Goal: Task Accomplishment & Management: Manage account settings

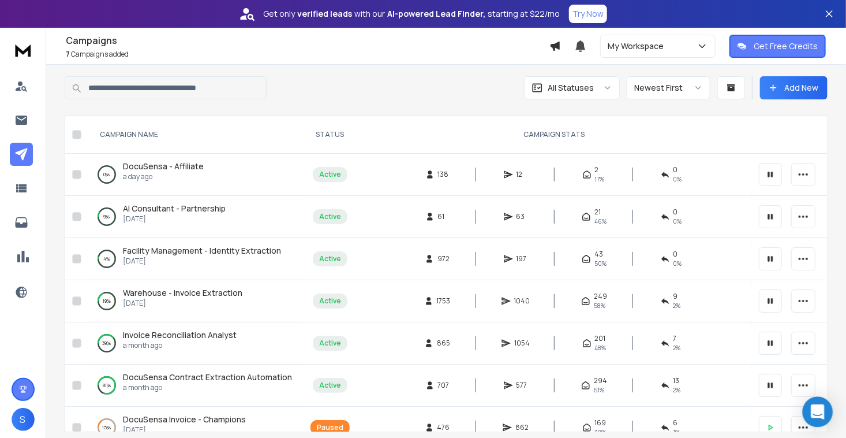
click at [816, 410] on icon "Open Intercom Messenger" at bounding box center [817, 411] width 13 height 15
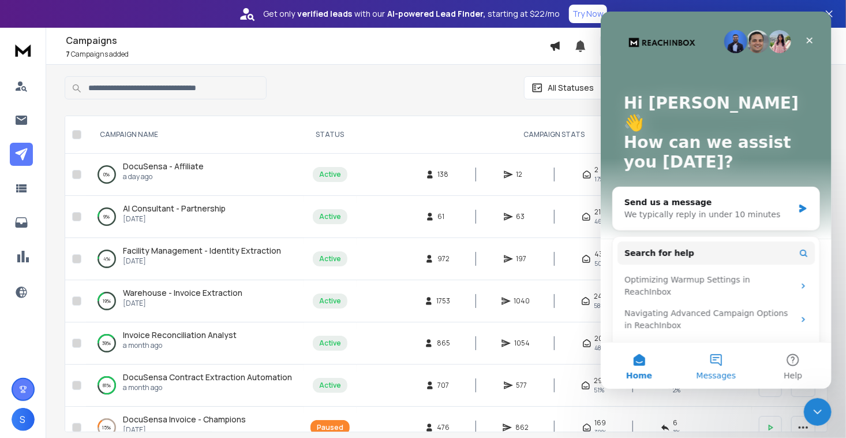
click at [726, 360] on button "Messages" at bounding box center [715, 365] width 77 height 46
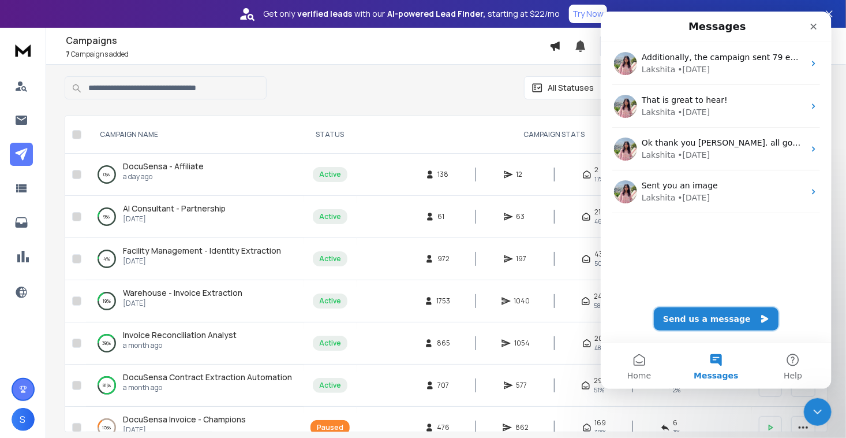
click at [690, 318] on button "Send us a message" at bounding box center [715, 318] width 125 height 23
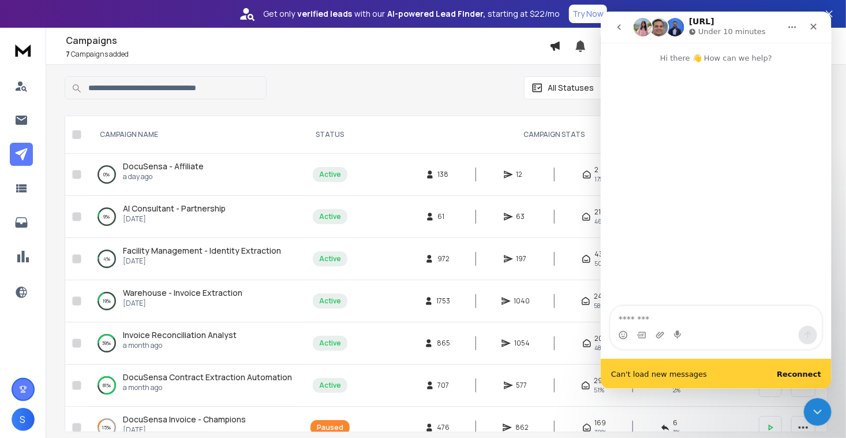
click at [688, 316] on textarea "Message…" at bounding box center [715, 316] width 211 height 20
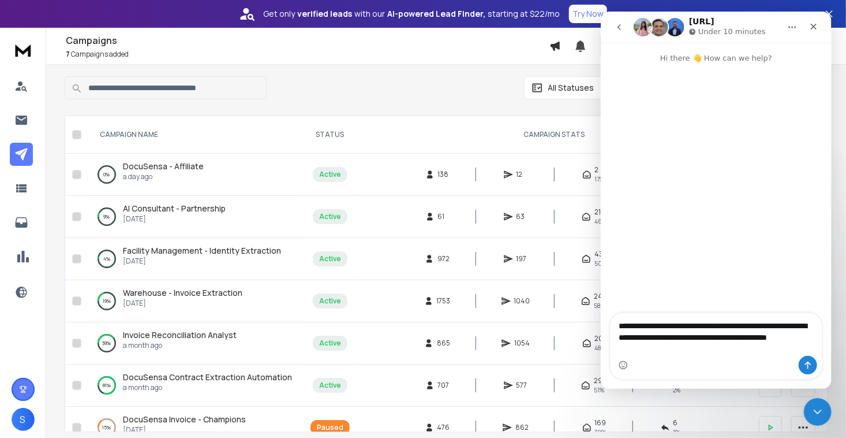
type textarea "**********"
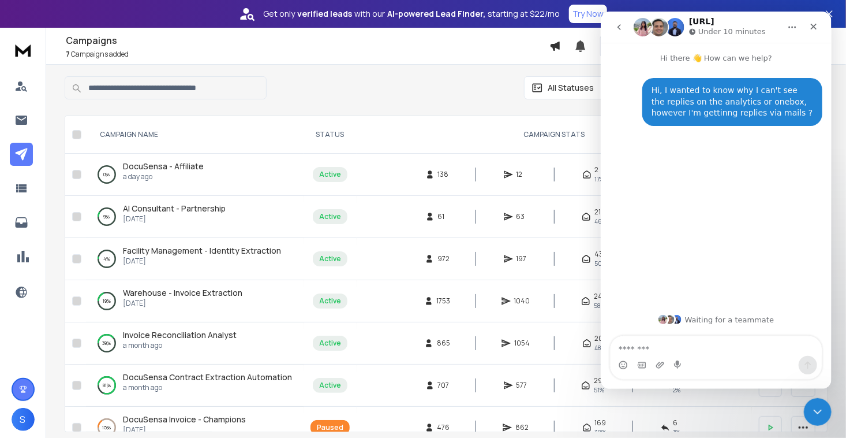
click at [812, 35] on div "Close" at bounding box center [813, 26] width 21 height 21
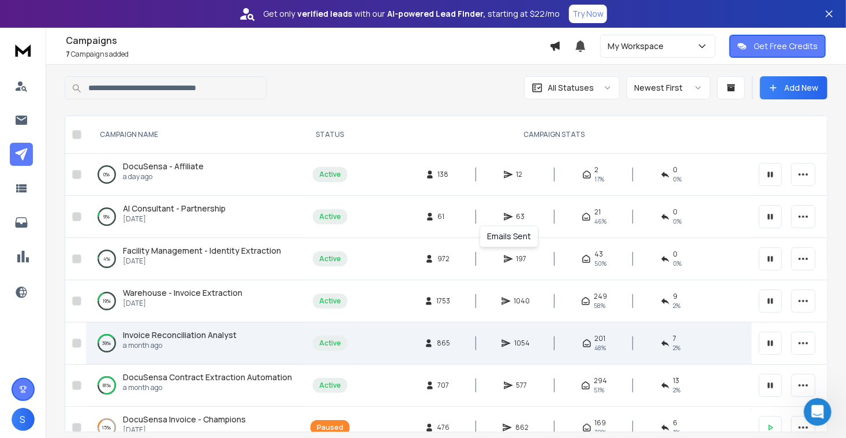
scroll to position [88, 0]
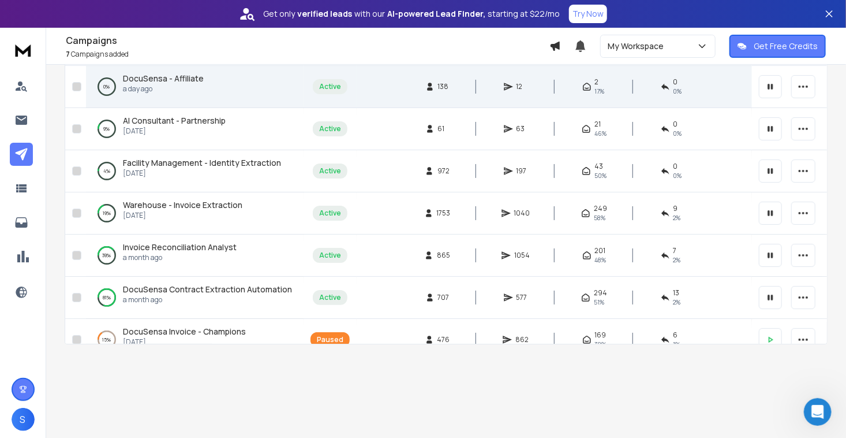
click at [483, 88] on div "138 12 2 17 % 0 0 %" at bounding box center [554, 86] width 289 height 18
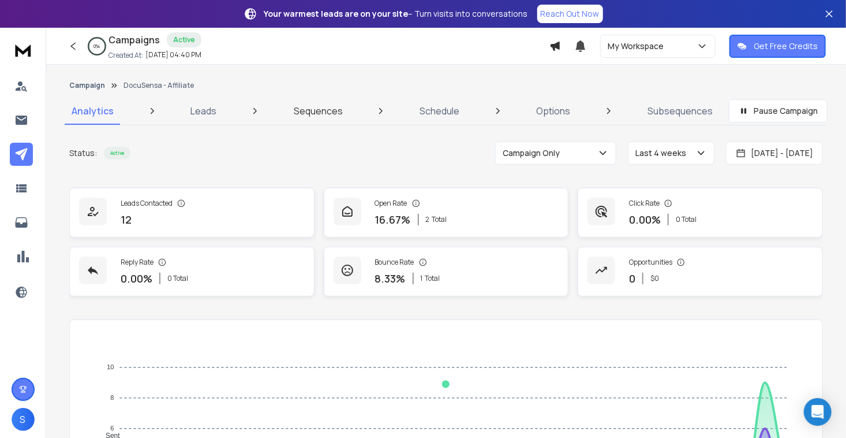
click at [317, 110] on p "Sequences" at bounding box center [318, 111] width 49 height 14
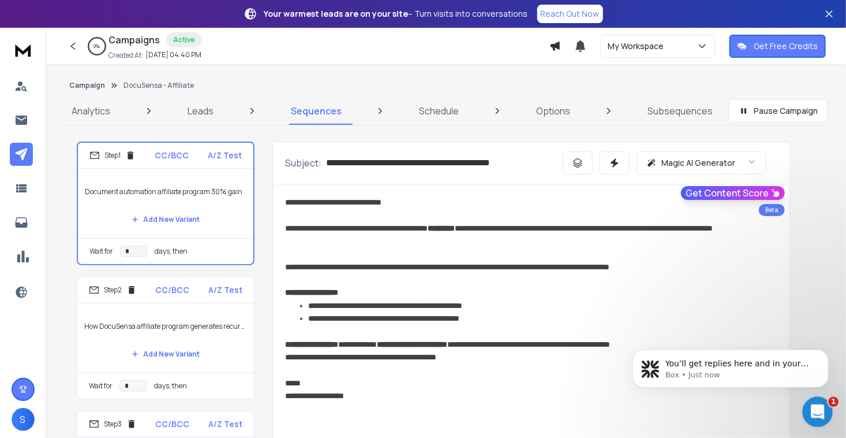
click at [821, 416] on div "Open Intercom Messenger" at bounding box center [816, 410] width 38 height 38
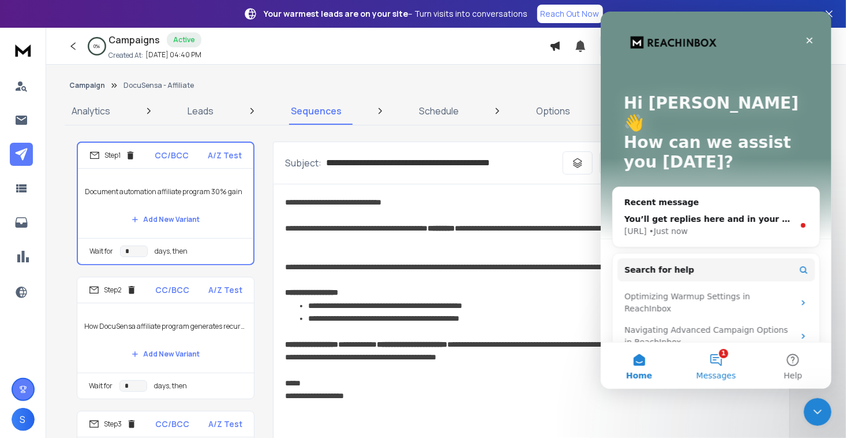
click at [722, 363] on button "1 Messages" at bounding box center [715, 365] width 77 height 46
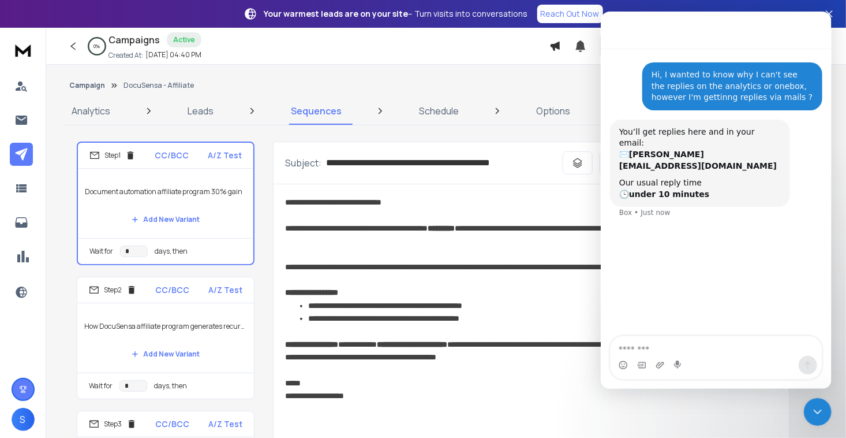
click at [643, 349] on textarea "Message…" at bounding box center [715, 346] width 211 height 20
click at [558, 418] on div "**********" at bounding box center [532, 315] width 516 height 263
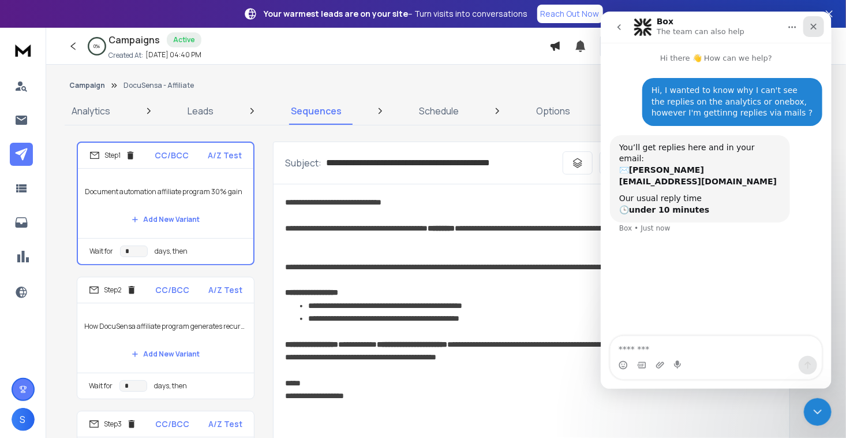
click at [809, 24] on icon "Close" at bounding box center [813, 26] width 9 height 9
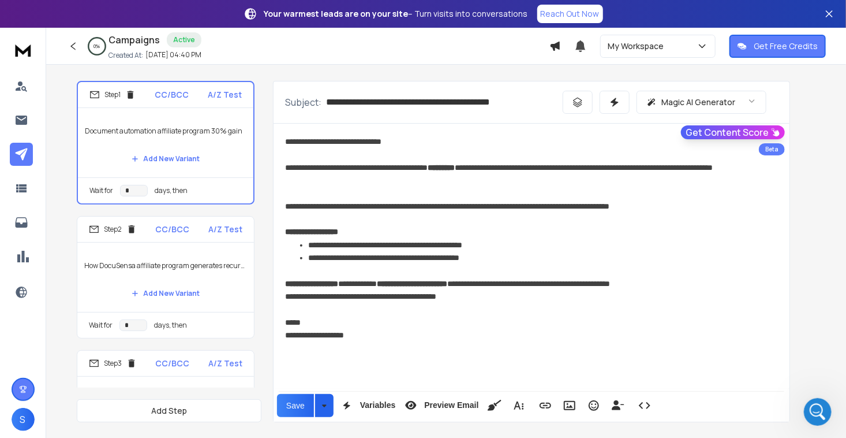
scroll to position [55, 0]
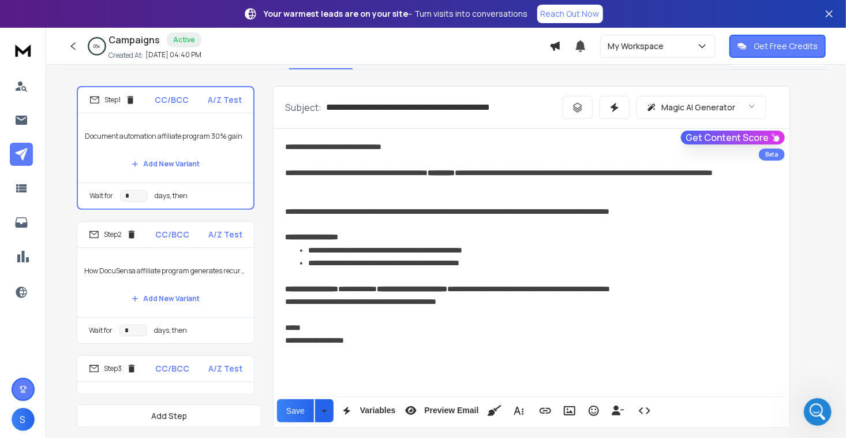
click at [706, 138] on button "Get Content Score" at bounding box center [733, 137] width 104 height 14
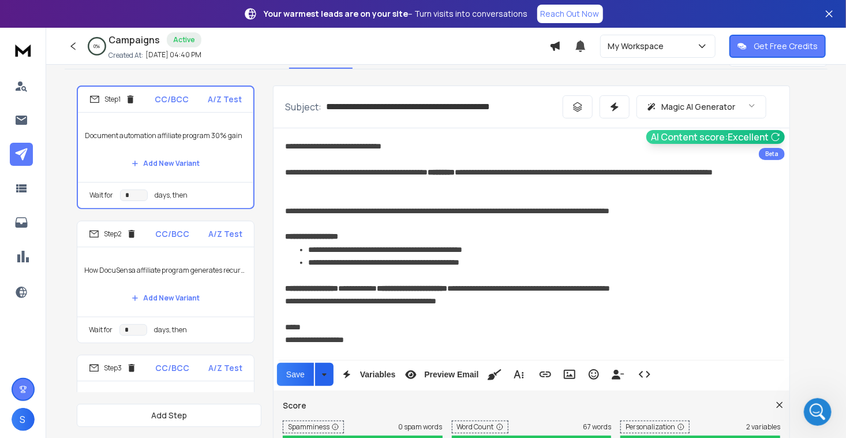
scroll to position [57, 0]
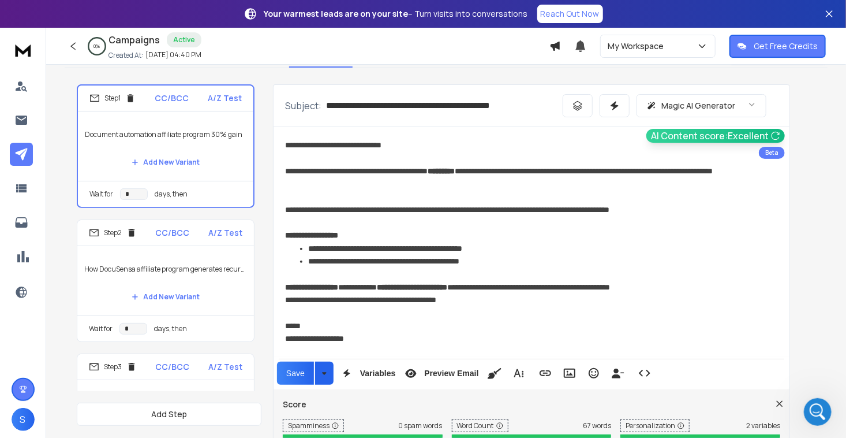
click at [105, 263] on p "How DocuSensa affiliate program generates recurring income" at bounding box center [165, 269] width 163 height 32
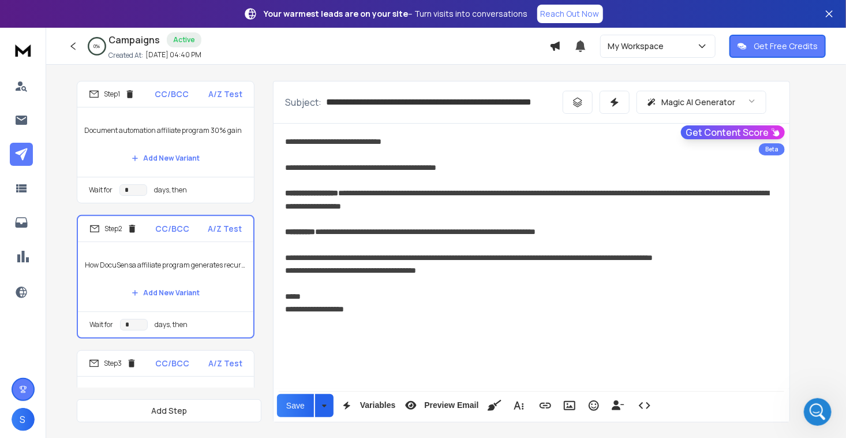
scroll to position [0, 0]
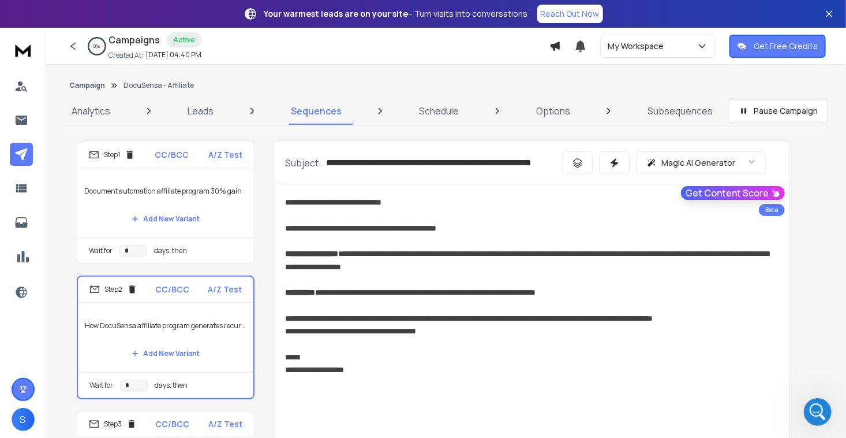
click at [111, 175] on p "Document automation affiliate program 30% gain" at bounding box center [165, 191] width 163 height 32
type input "**********"
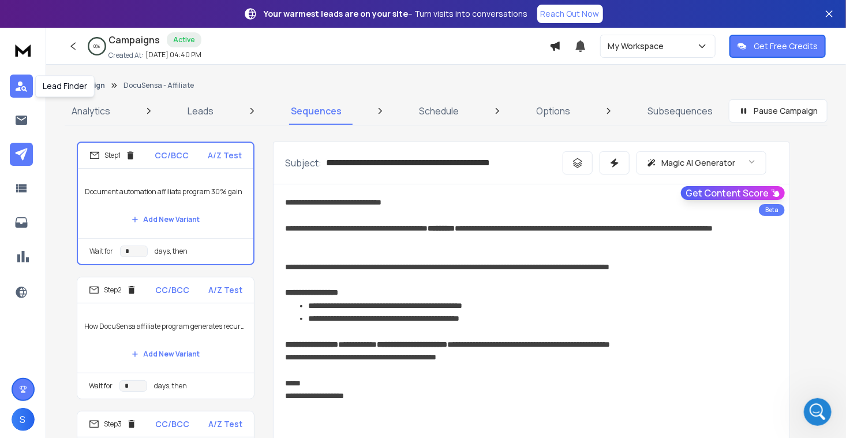
click at [17, 87] on icon at bounding box center [21, 86] width 14 height 14
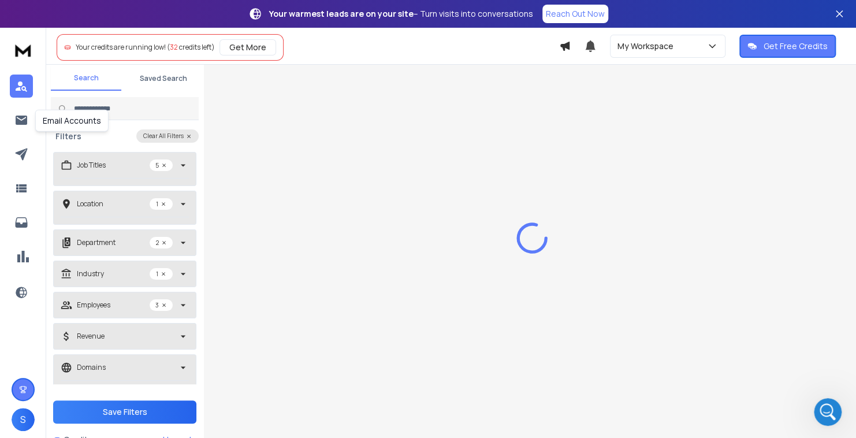
click at [32, 125] on body "Your warmest leads are on your site – Turn visits into conversations Reach Out …" at bounding box center [428, 219] width 856 height 438
click at [21, 152] on icon at bounding box center [21, 154] width 12 height 12
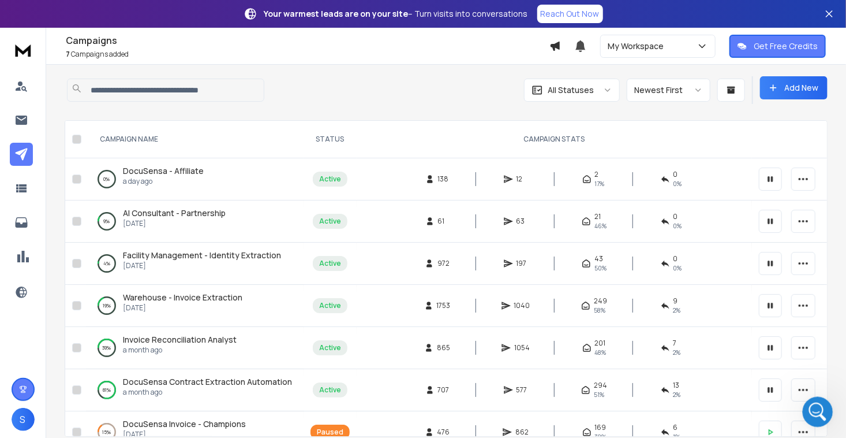
click at [817, 413] on icon "Open Intercom Messenger" at bounding box center [816, 410] width 19 height 19
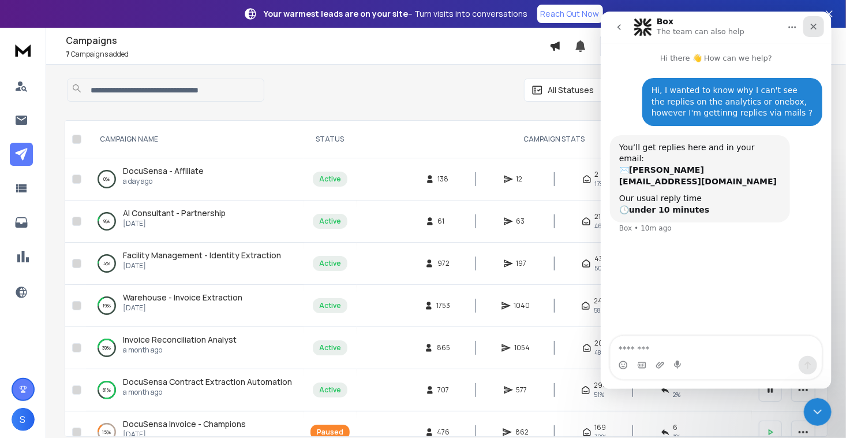
click at [815, 23] on icon "Close" at bounding box center [813, 26] width 9 height 9
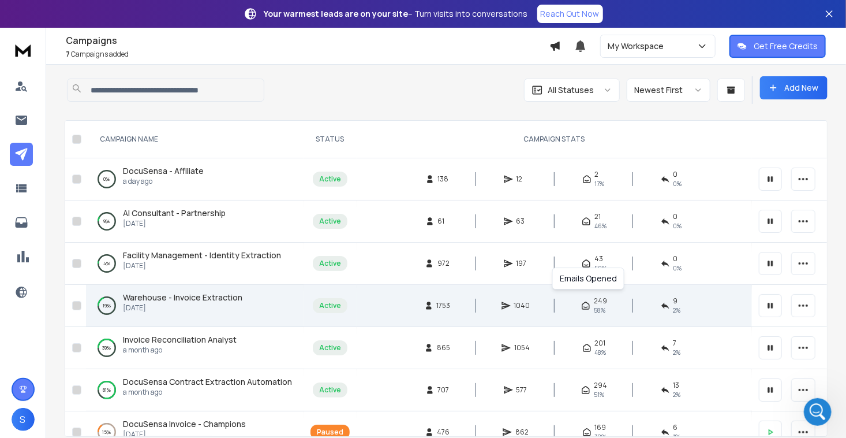
scroll to position [25, 0]
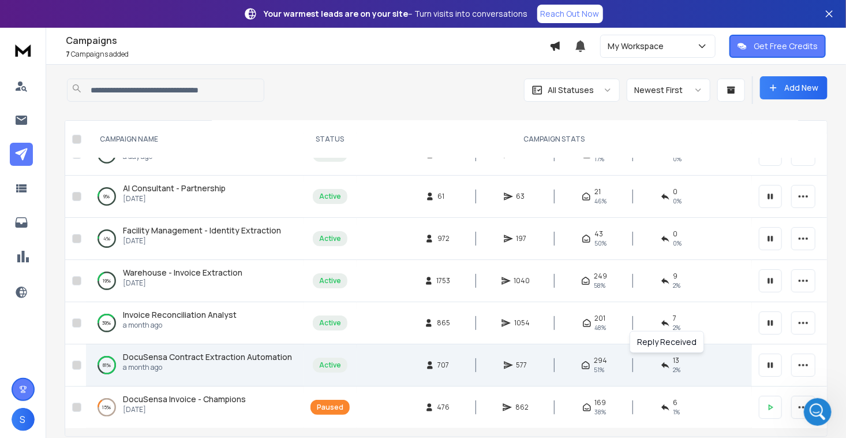
click at [682, 364] on div "13 2 %" at bounding box center [672, 365] width 35 height 18
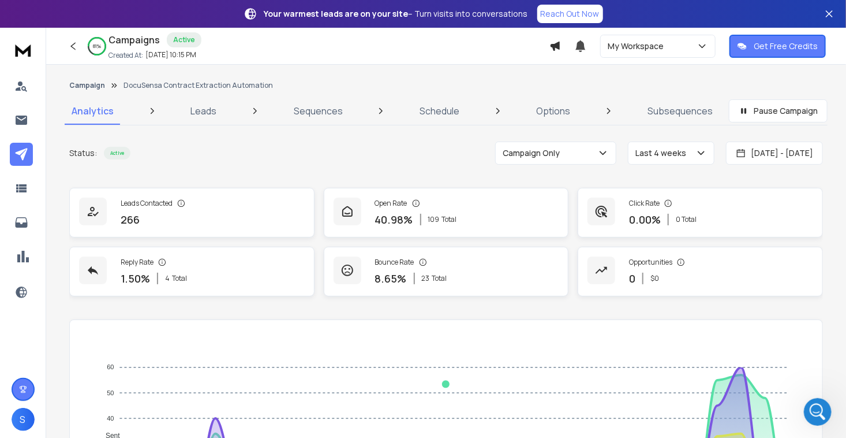
click at [181, 277] on span "Total" at bounding box center [179, 278] width 15 height 9
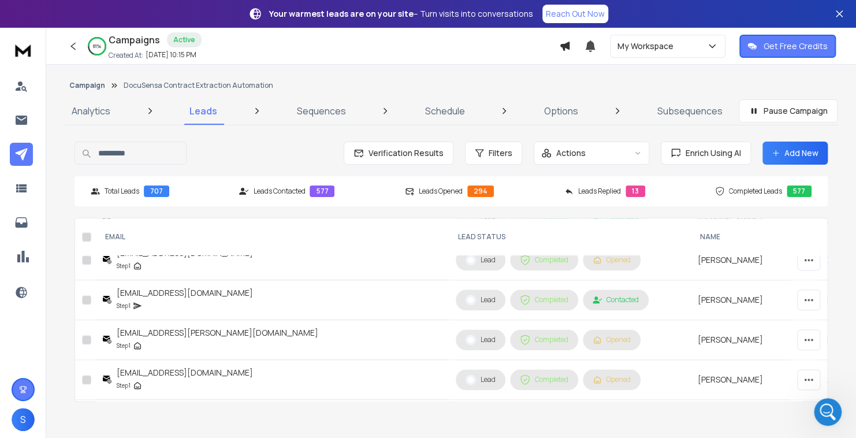
scroll to position [640, 7]
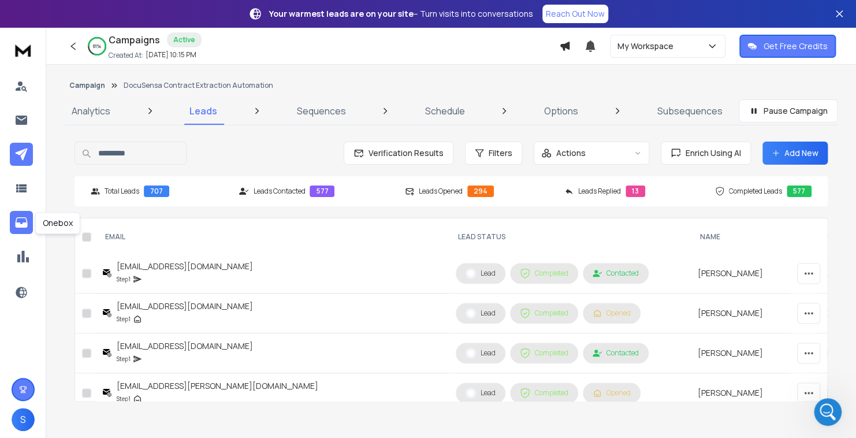
click at [21, 221] on icon at bounding box center [21, 222] width 14 height 14
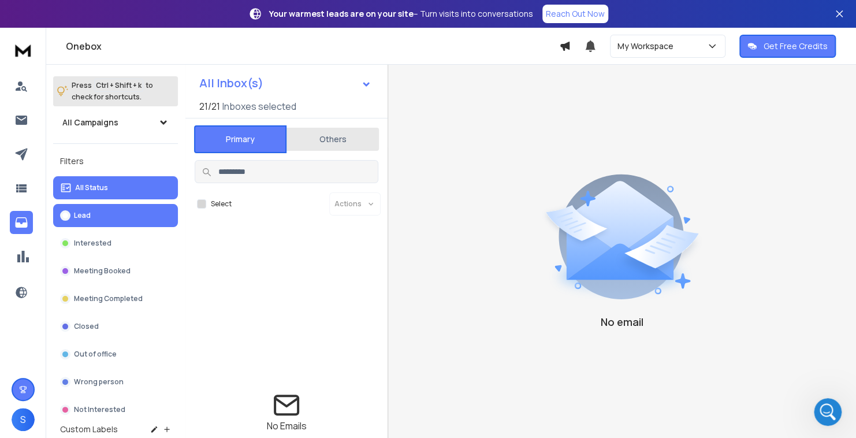
click at [121, 222] on button "Lead" at bounding box center [115, 215] width 125 height 23
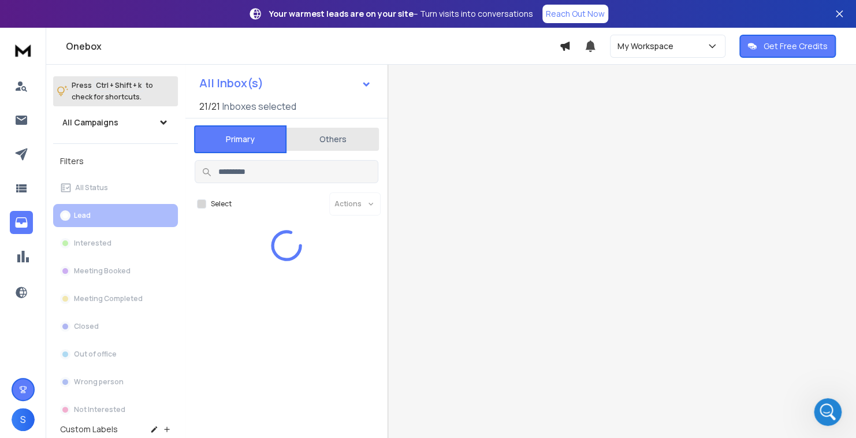
click at [122, 238] on div "All Status Lead Interested Meeting Booked Meeting Completed Closed Out of offic…" at bounding box center [115, 298] width 125 height 245
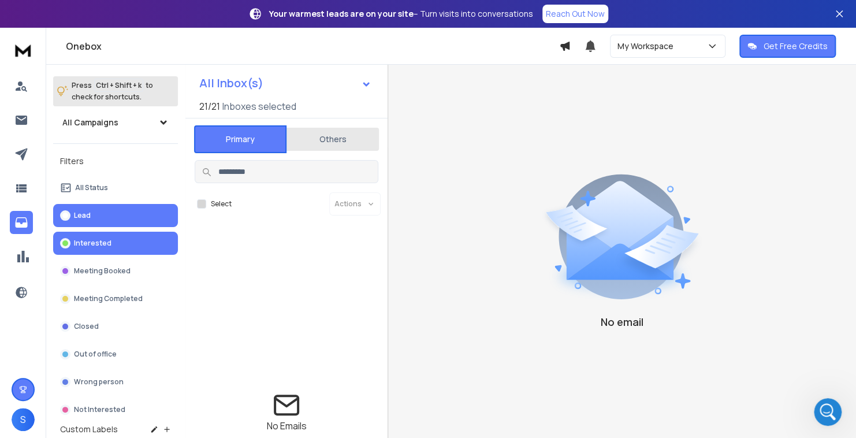
click at [122, 241] on button "Interested" at bounding box center [115, 242] width 125 height 23
click at [118, 221] on button "Lead" at bounding box center [115, 215] width 125 height 23
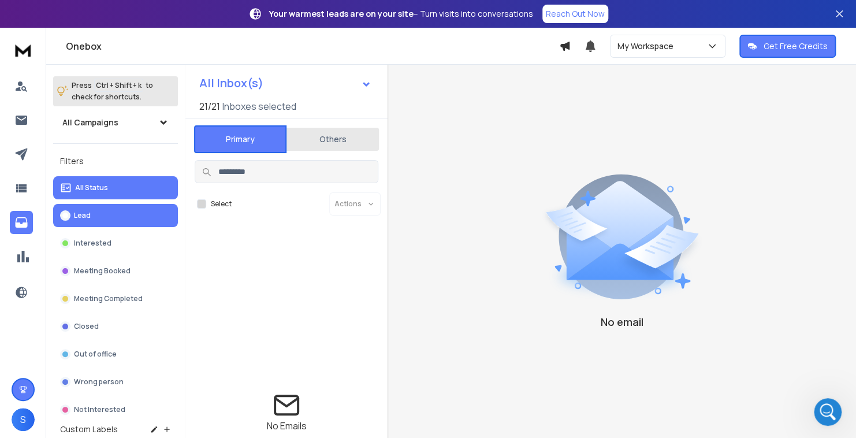
click at [114, 189] on button "All Status" at bounding box center [115, 187] width 125 height 23
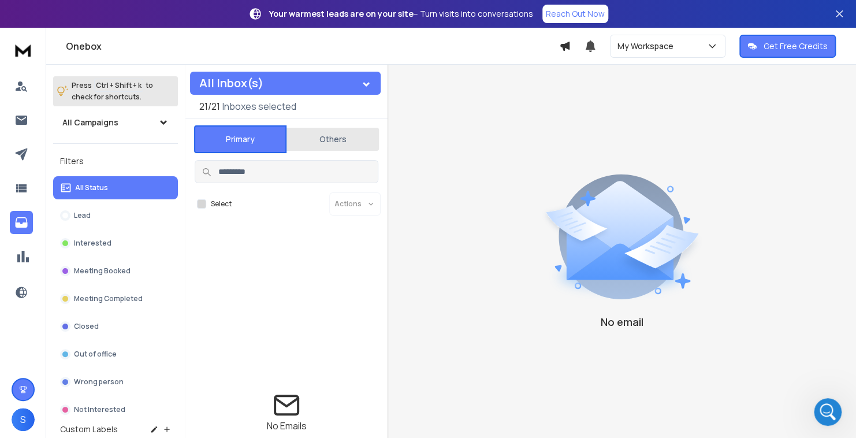
click at [354, 81] on button "All Inbox(s)" at bounding box center [285, 83] width 191 height 23
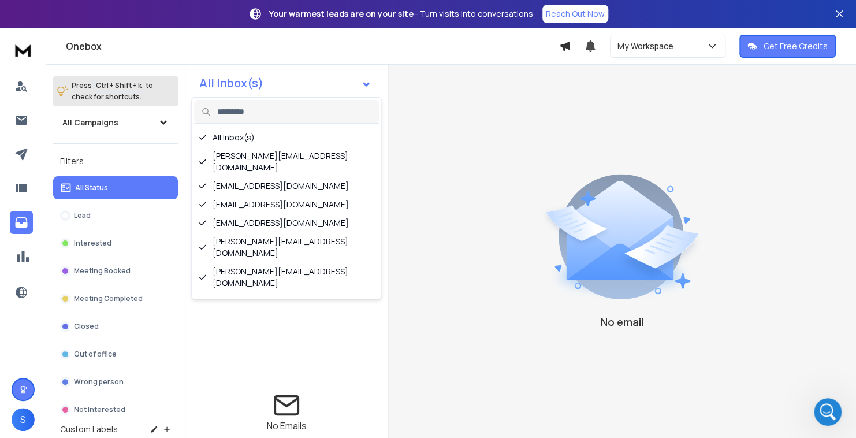
click at [451, 285] on div "No email" at bounding box center [622, 251] width 468 height 372
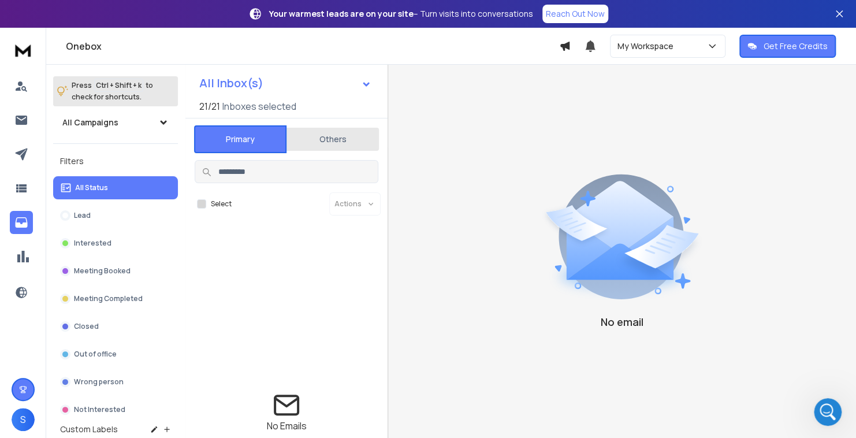
scroll to position [120, 0]
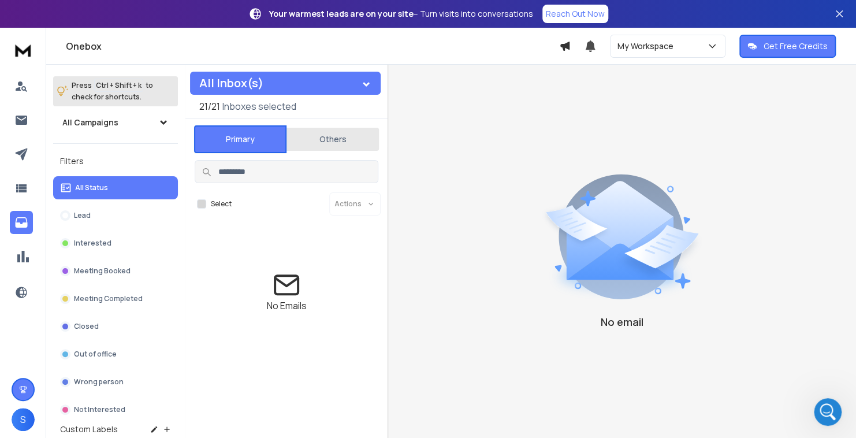
click at [372, 84] on button "All Inbox(s)" at bounding box center [285, 83] width 191 height 23
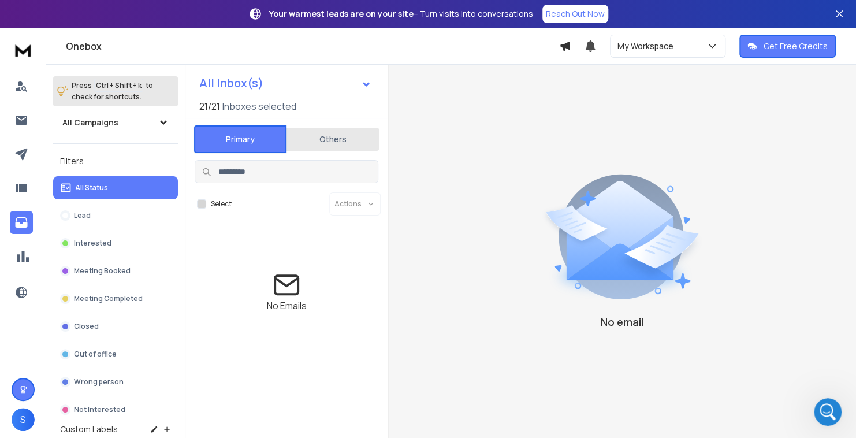
click at [470, 93] on div "No email" at bounding box center [622, 251] width 468 height 372
